Goal: Task Accomplishment & Management: Manage account settings

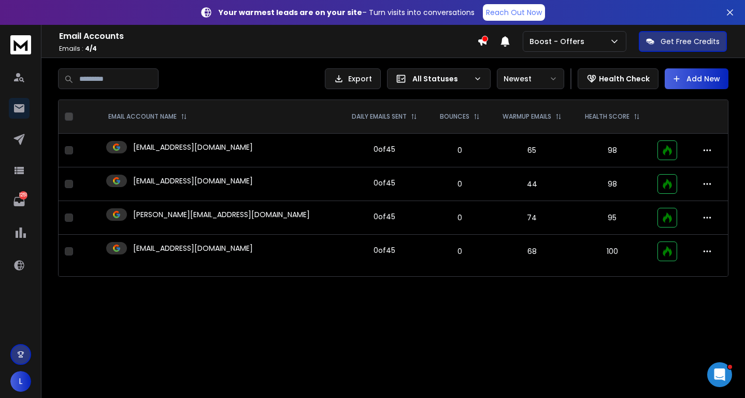
click at [13, 390] on button "L" at bounding box center [20, 381] width 21 height 21
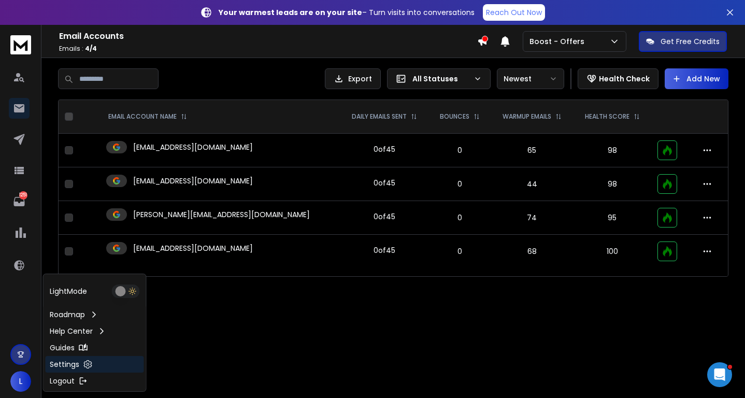
click at [90, 360] on icon at bounding box center [87, 364] width 9 height 9
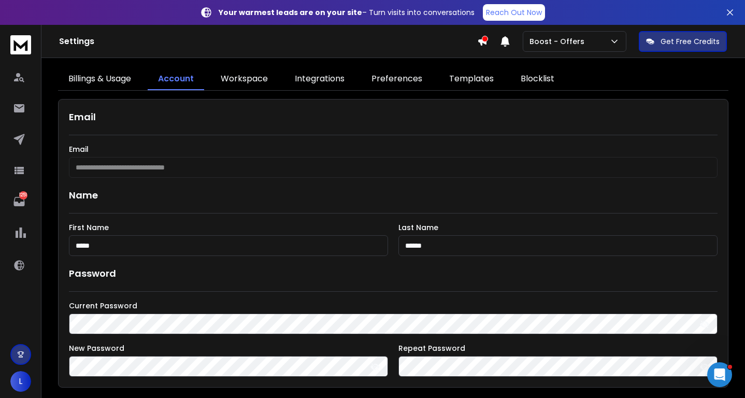
click at [531, 76] on link "Blocklist" at bounding box center [538, 79] width 54 height 22
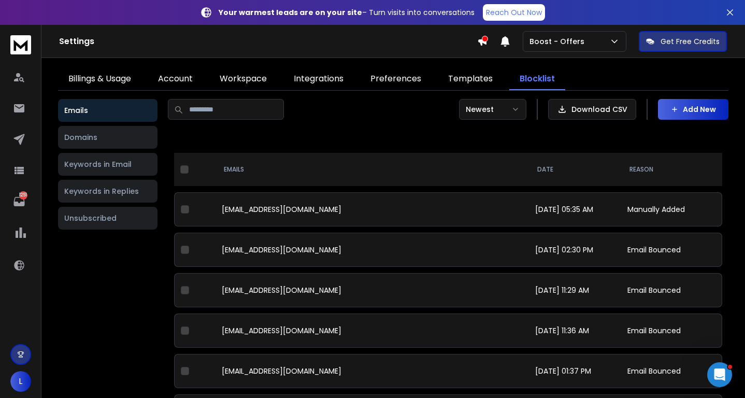
click at [691, 119] on button "Add New" at bounding box center [693, 109] width 70 height 21
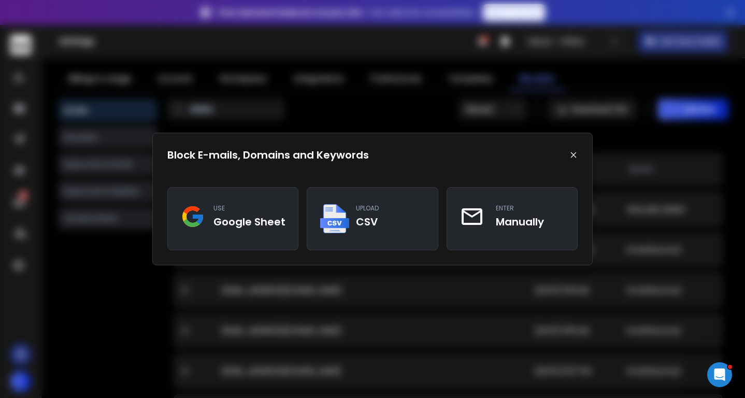
click at [484, 214] on icon at bounding box center [472, 216] width 25 height 25
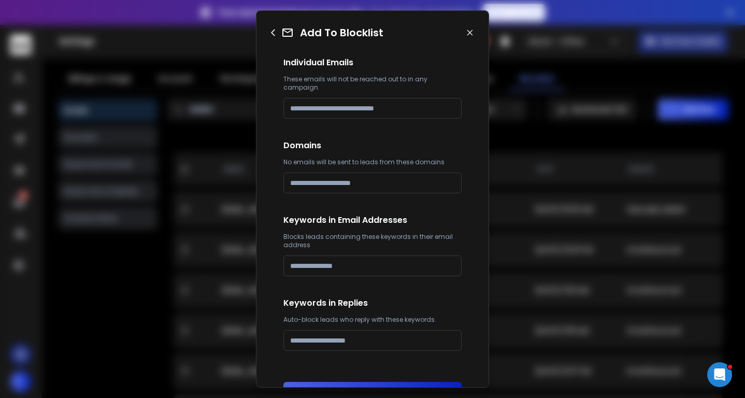
click at [361, 105] on input at bounding box center [373, 108] width 178 height 21
paste input "**********"
type input "**********"
click at [392, 382] on button "Save" at bounding box center [373, 392] width 178 height 21
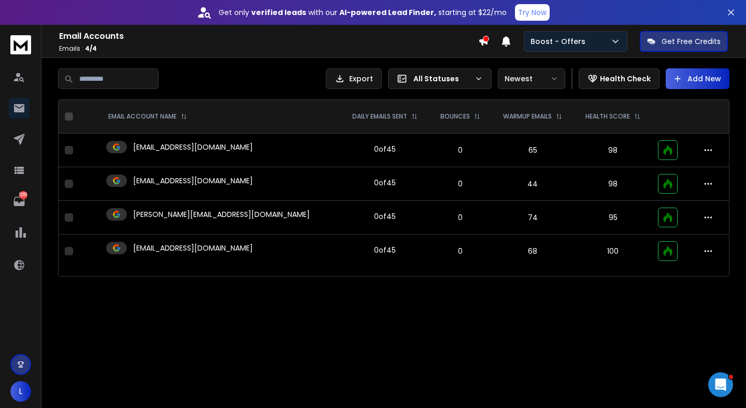
click at [581, 33] on button "Boost - Offers" at bounding box center [576, 41] width 104 height 21
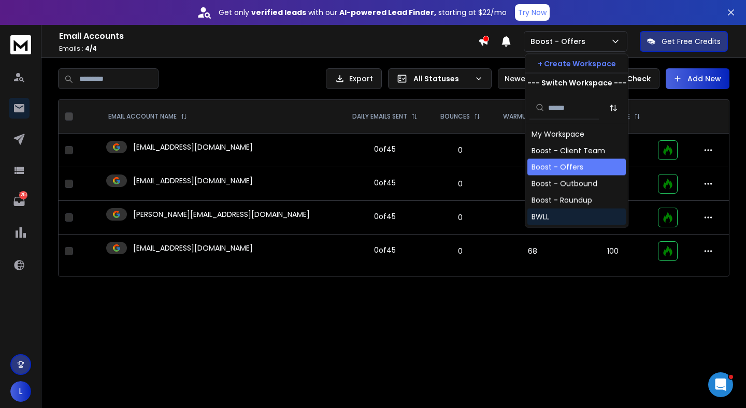
click at [577, 213] on div "BWLL" at bounding box center [577, 217] width 98 height 17
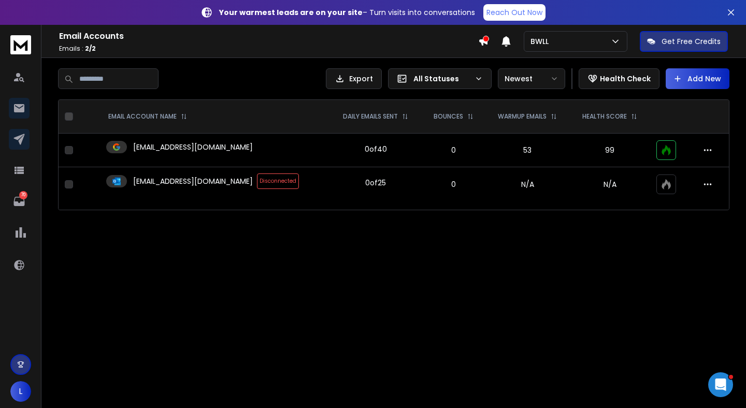
click at [22, 138] on icon at bounding box center [18, 139] width 11 height 11
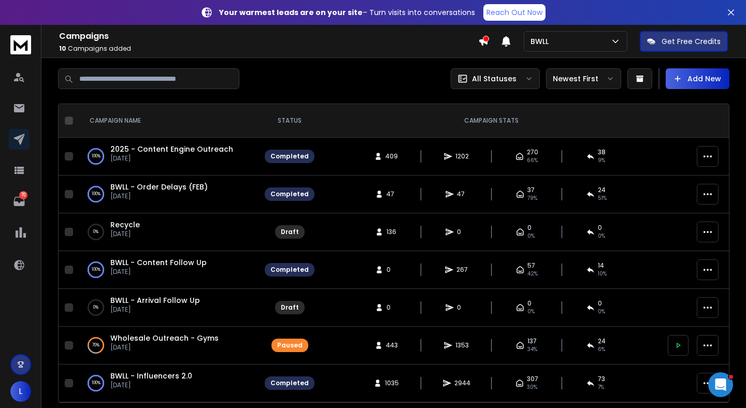
click at [208, 147] on span "2025 - Content Engine Outreach" at bounding box center [171, 149] width 123 height 10
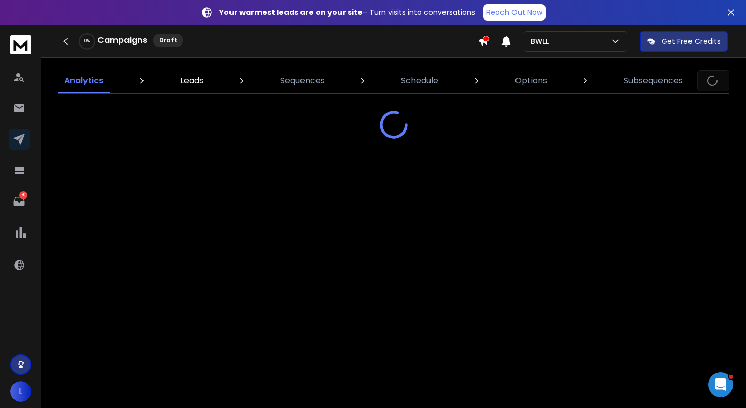
click at [204, 80] on link "Leads" at bounding box center [192, 80] width 36 height 25
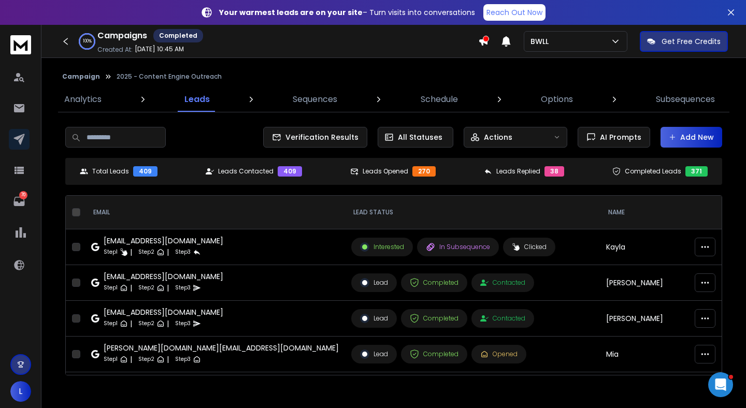
click at [702, 133] on button "Add New" at bounding box center [692, 137] width 62 height 21
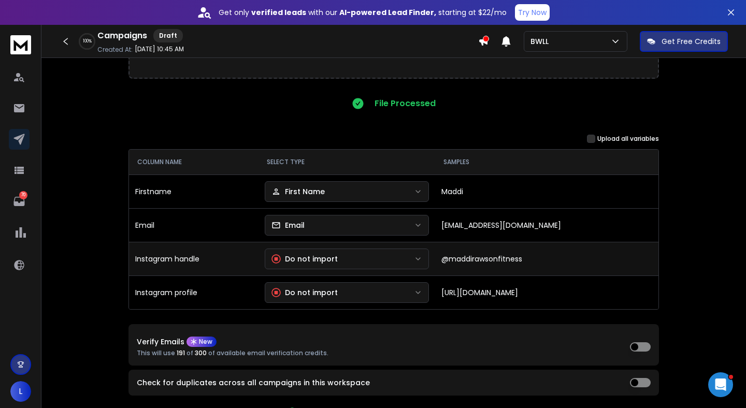
scroll to position [130, 0]
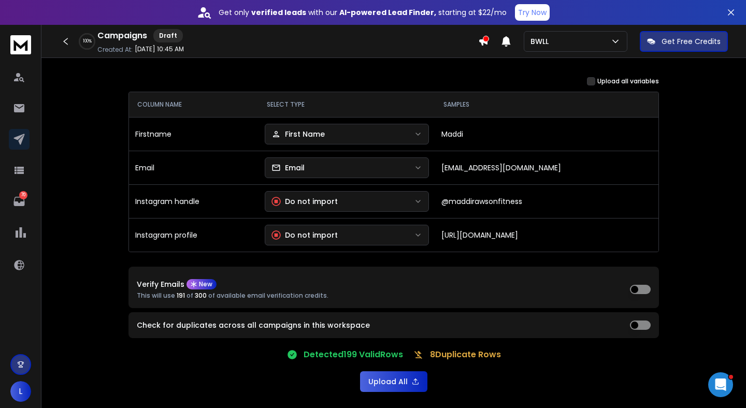
click at [396, 388] on button "Upload All" at bounding box center [393, 382] width 67 height 21
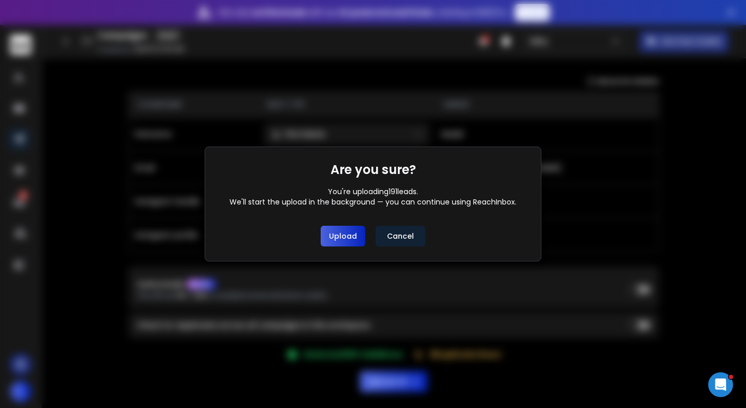
click at [341, 245] on button "Upload" at bounding box center [343, 236] width 45 height 21
